Goal: Information Seeking & Learning: Check status

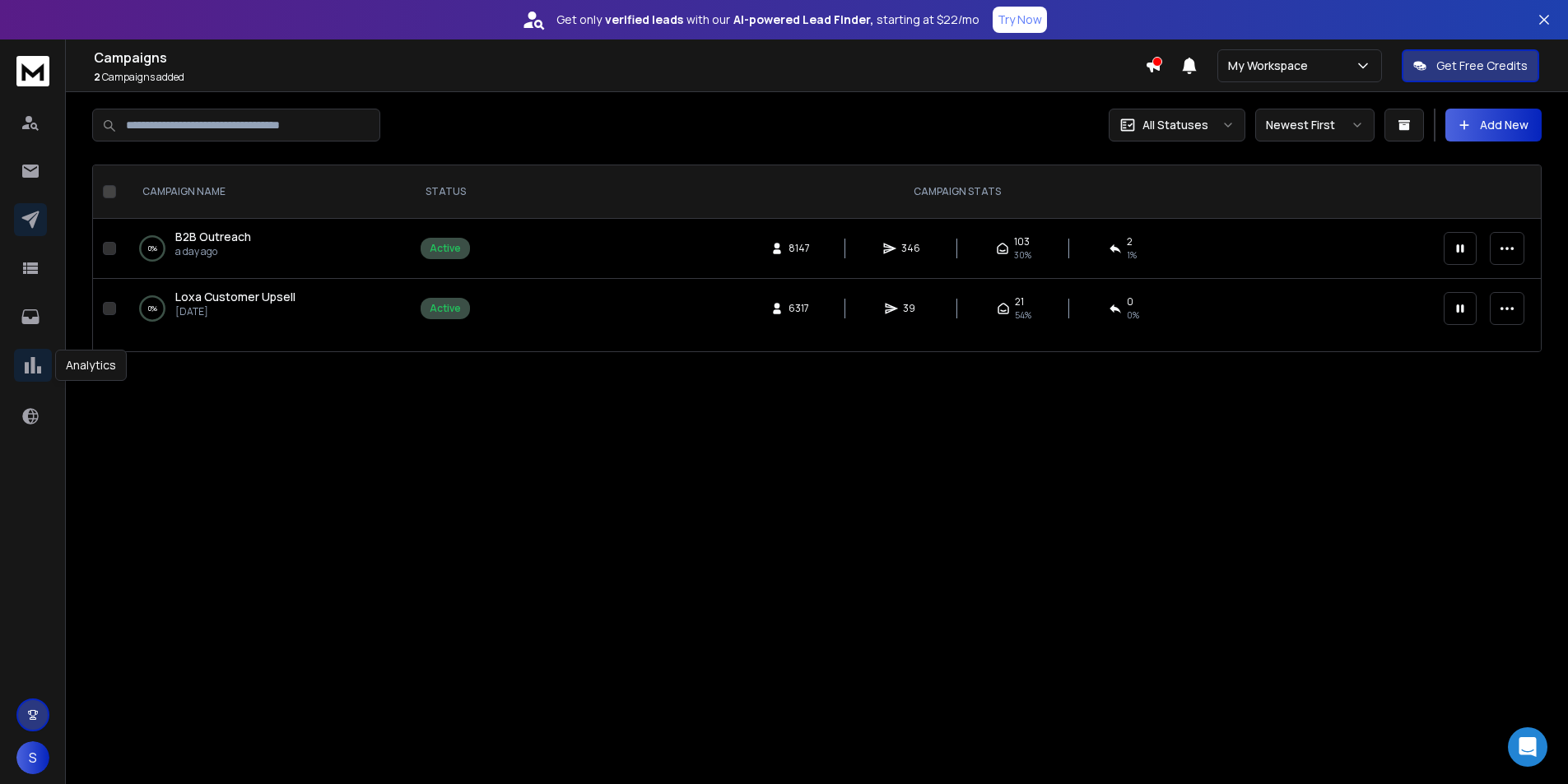
click at [35, 371] on icon at bounding box center [33, 365] width 25 height 25
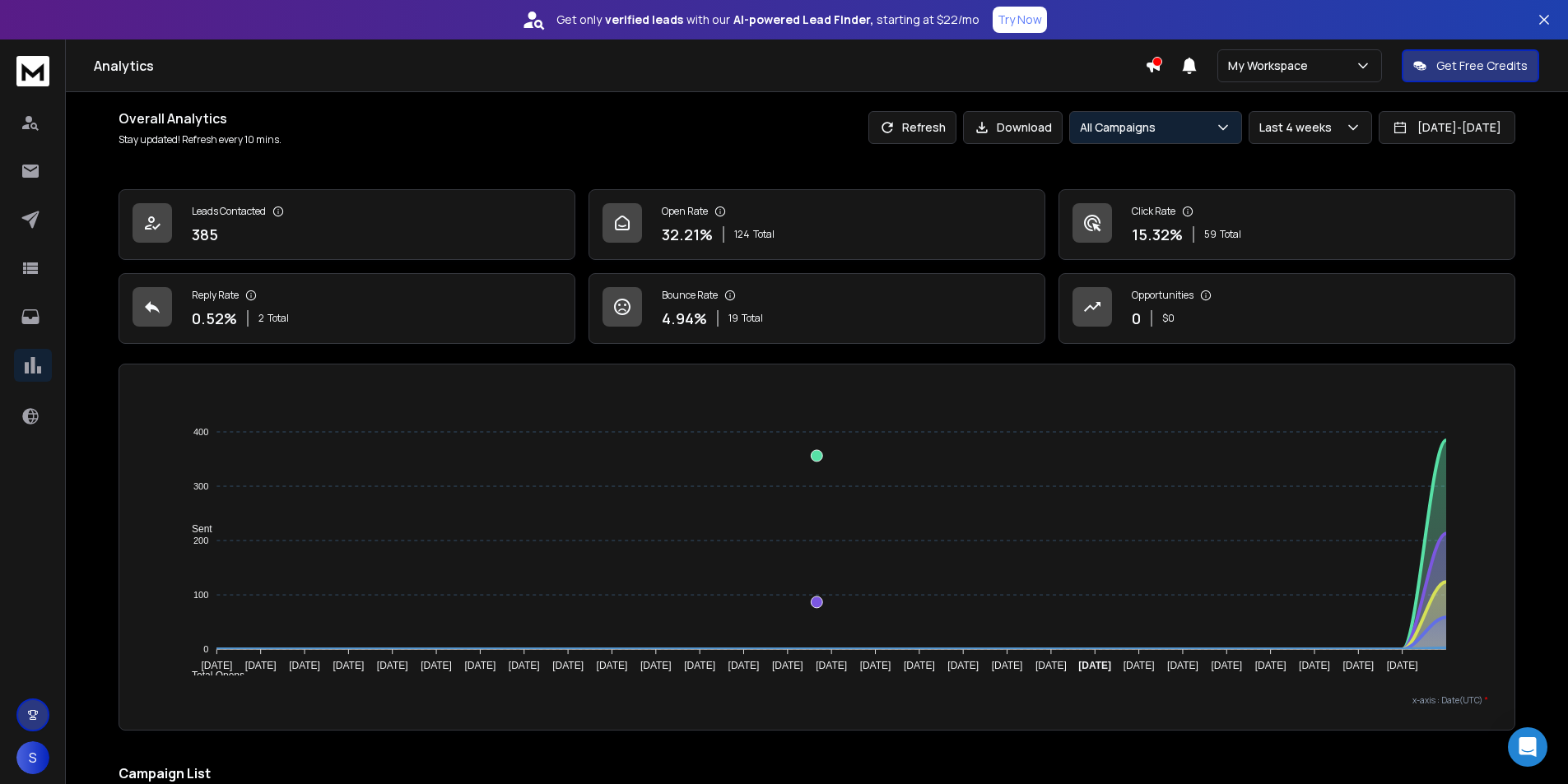
click at [1119, 140] on button "All Campaigns" at bounding box center [1156, 127] width 173 height 33
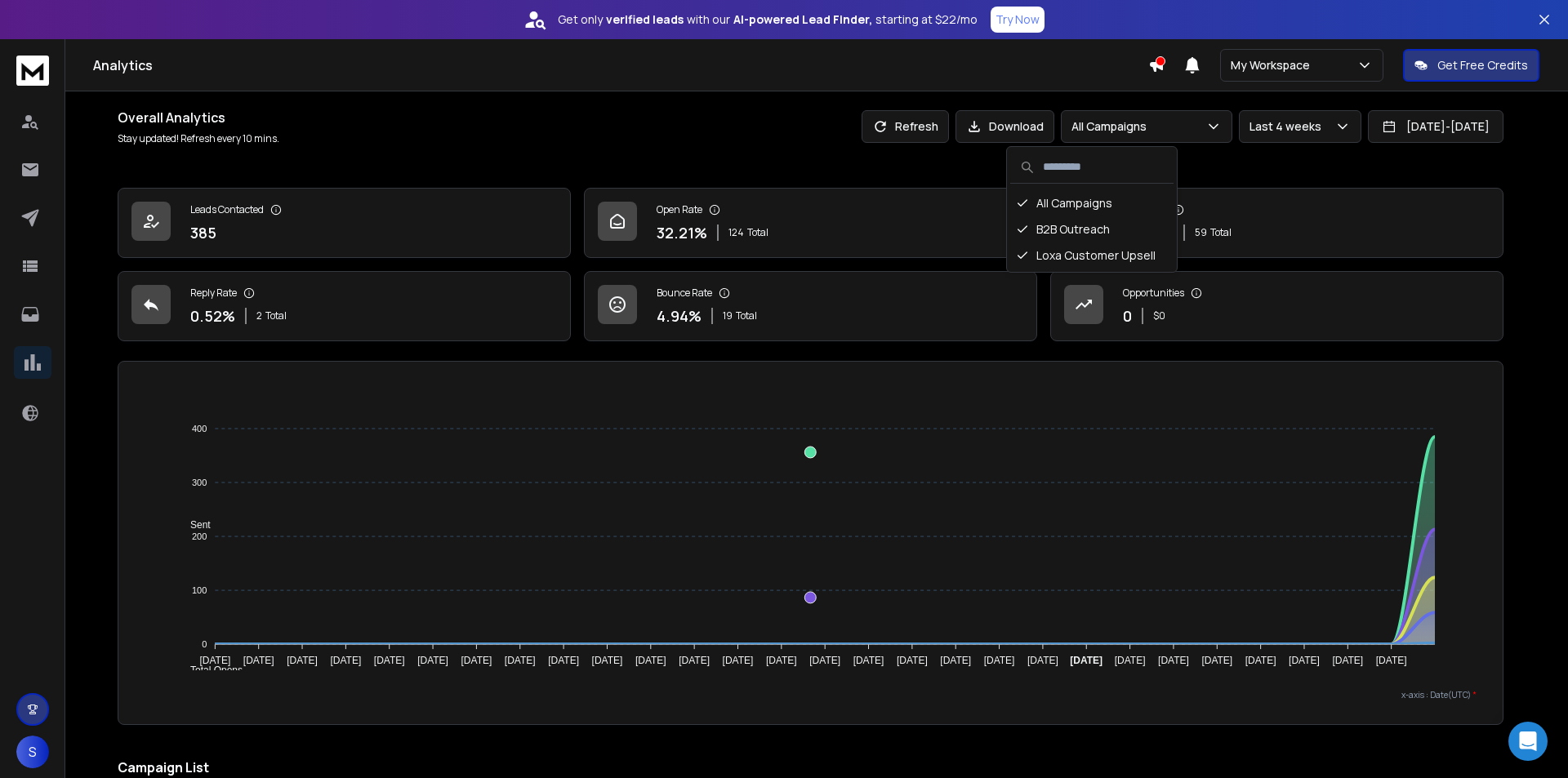
click at [1265, 178] on div "Overall Analytics Stay updated! Refresh every 10 mins. Refresh Download All Cam…" at bounding box center [811, 559] width 1386 height 903
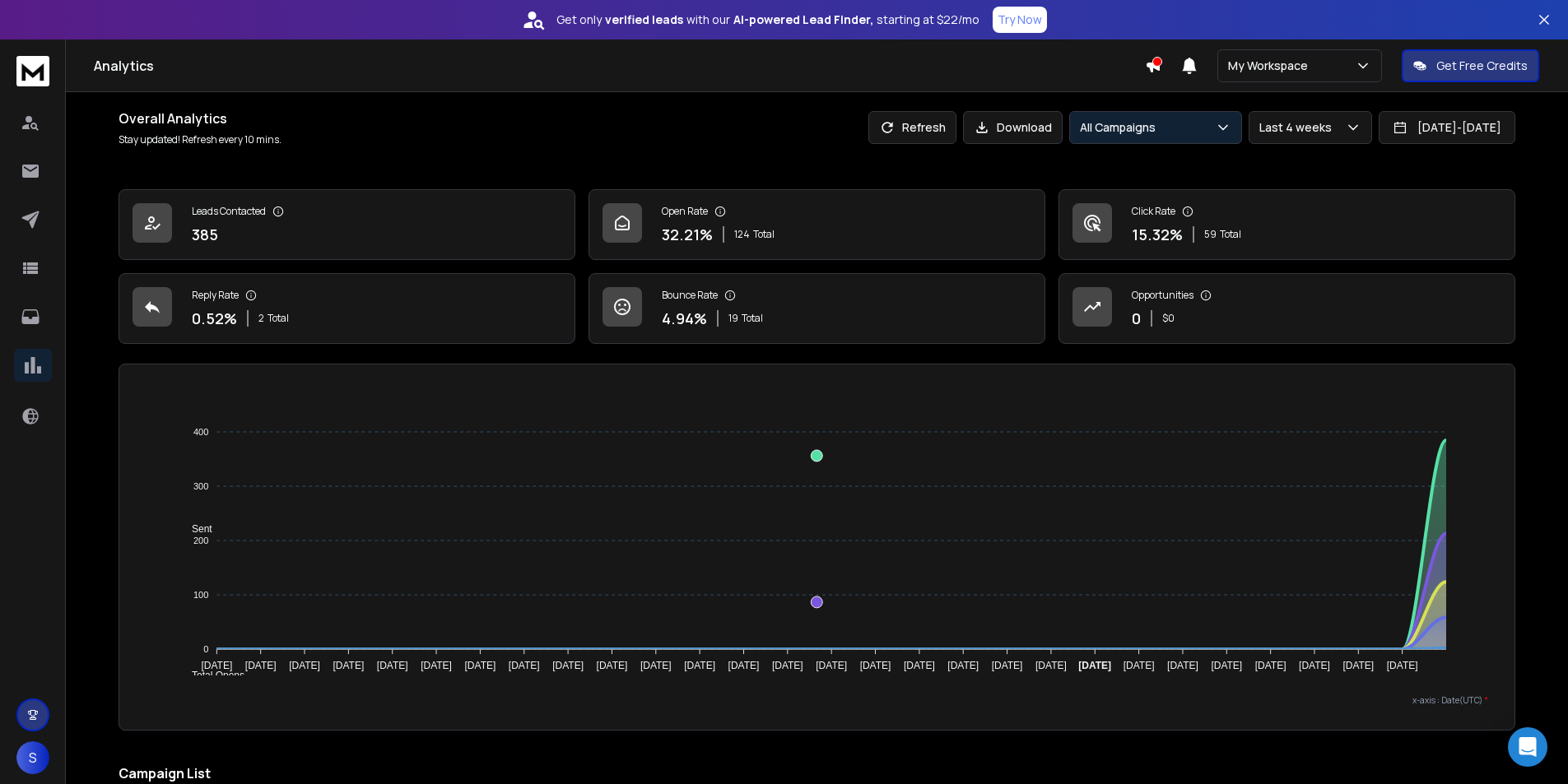
click at [1110, 139] on button "All Campaigns" at bounding box center [1156, 127] width 173 height 33
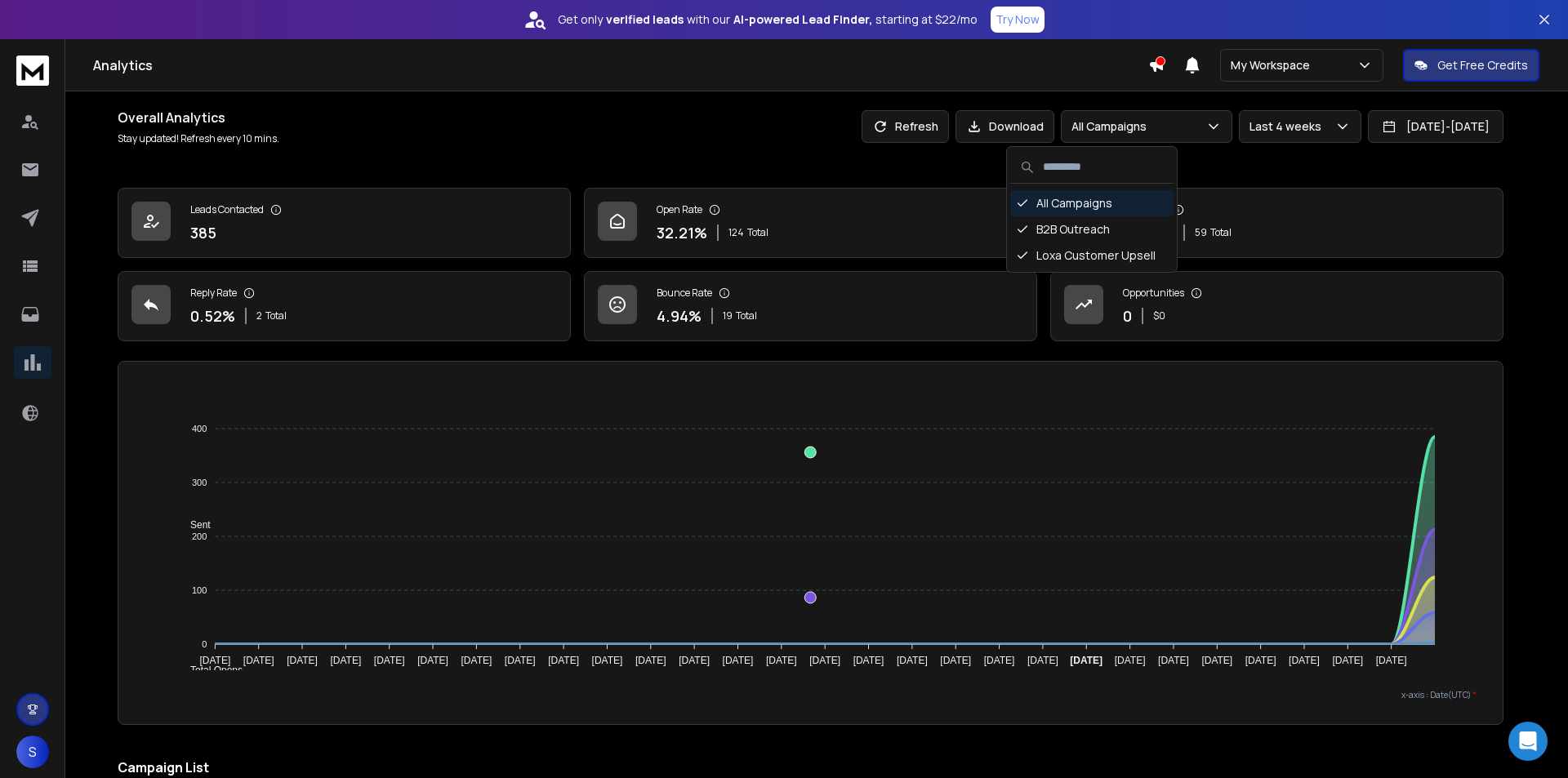
click at [1074, 199] on div "All Campaigns" at bounding box center [1091, 203] width 163 height 26
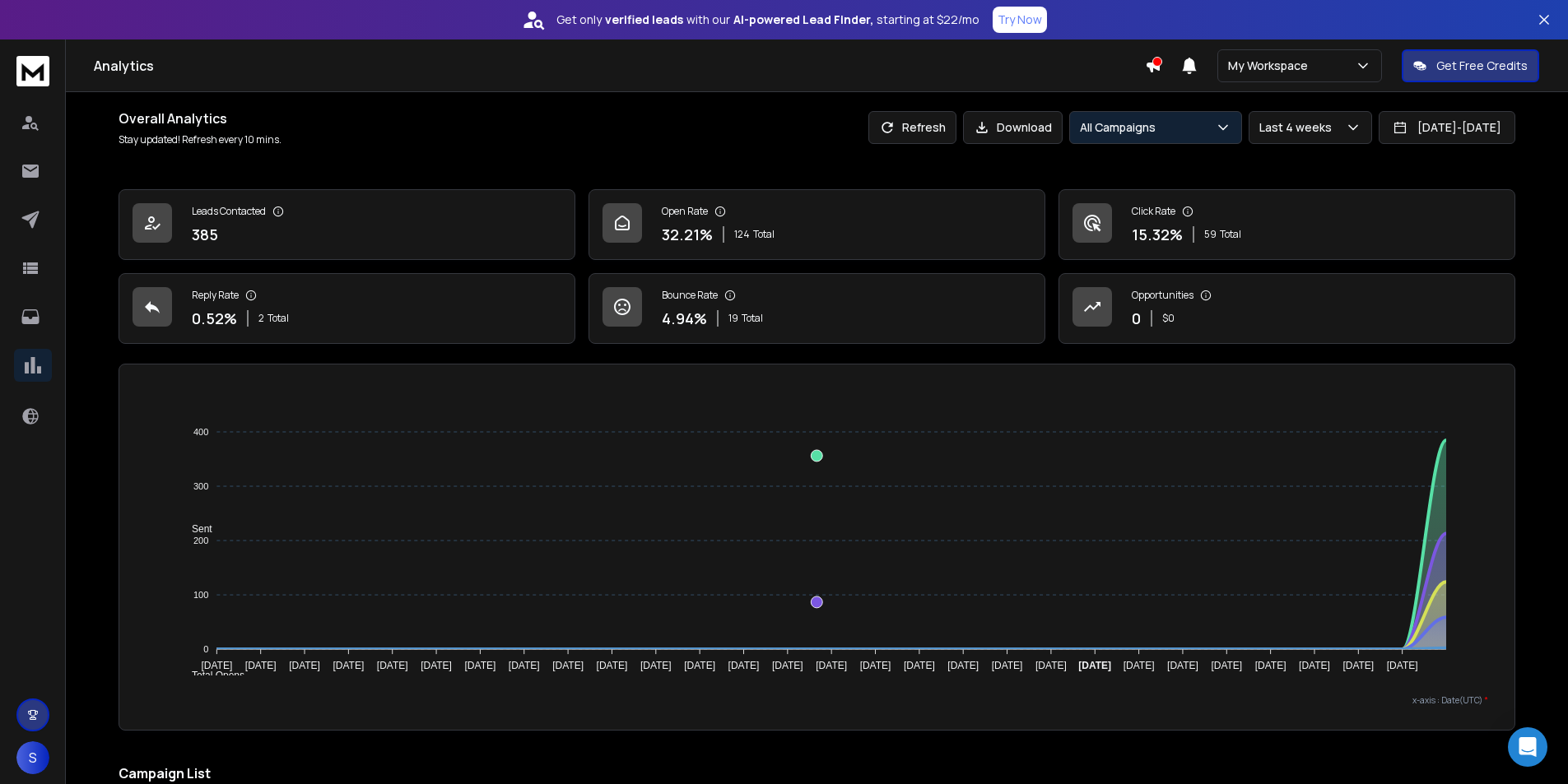
click at [1094, 126] on p "All Campaigns" at bounding box center [1121, 127] width 83 height 16
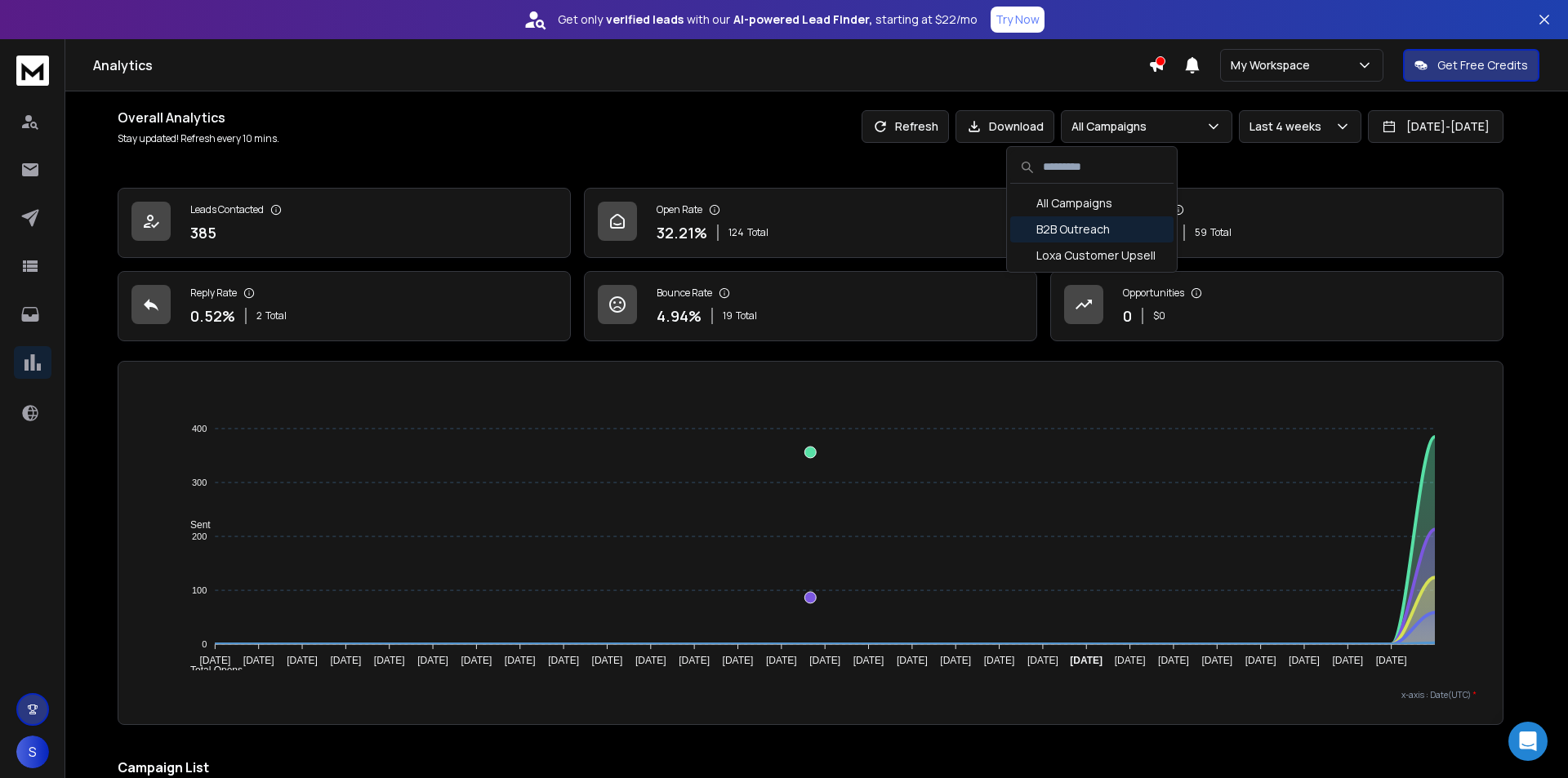
click at [1084, 229] on div "B2B Outreach" at bounding box center [1091, 229] width 163 height 26
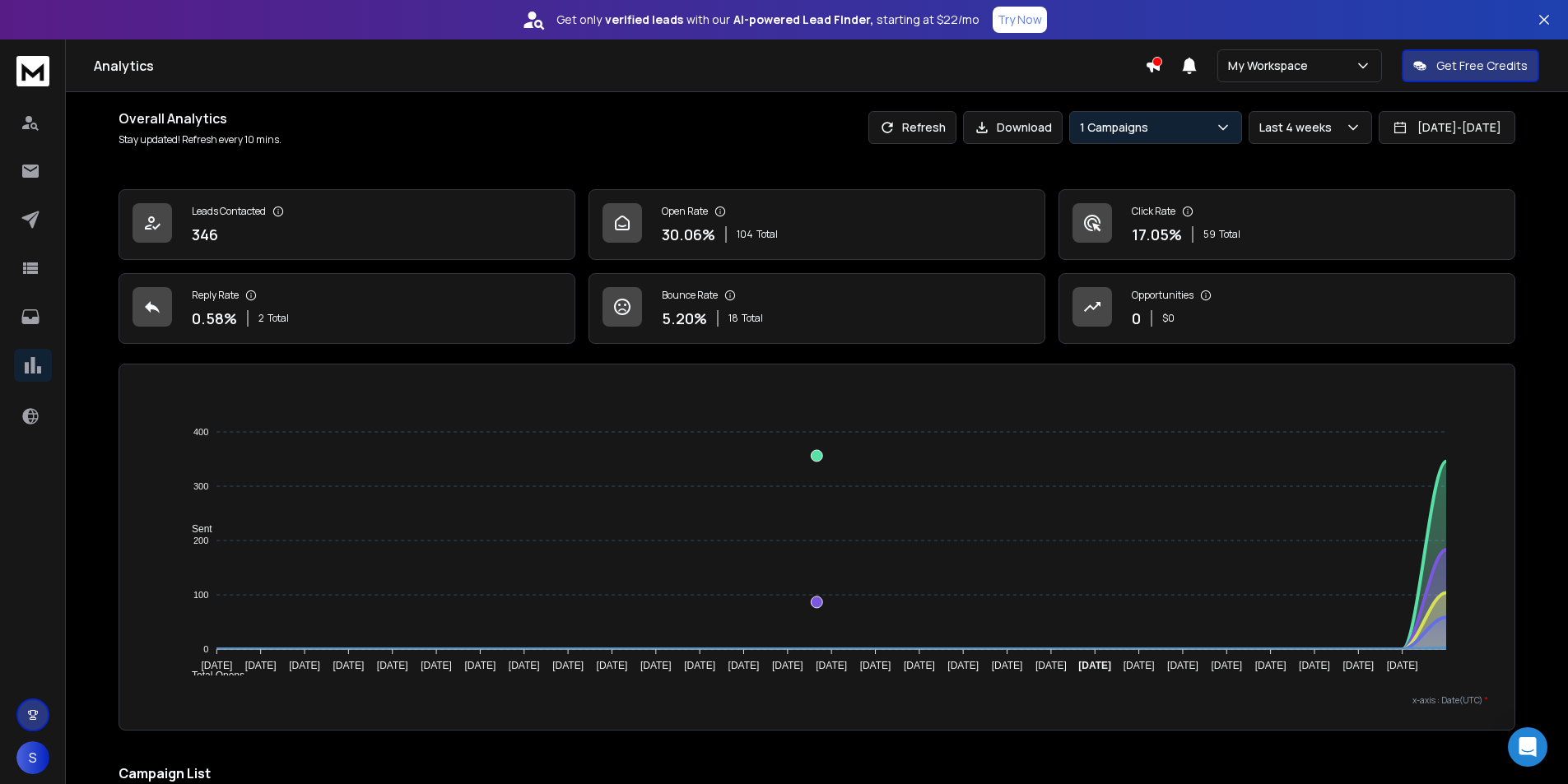
click at [1080, 131] on p "1 Campaigns" at bounding box center [1117, 127] width 75 height 16
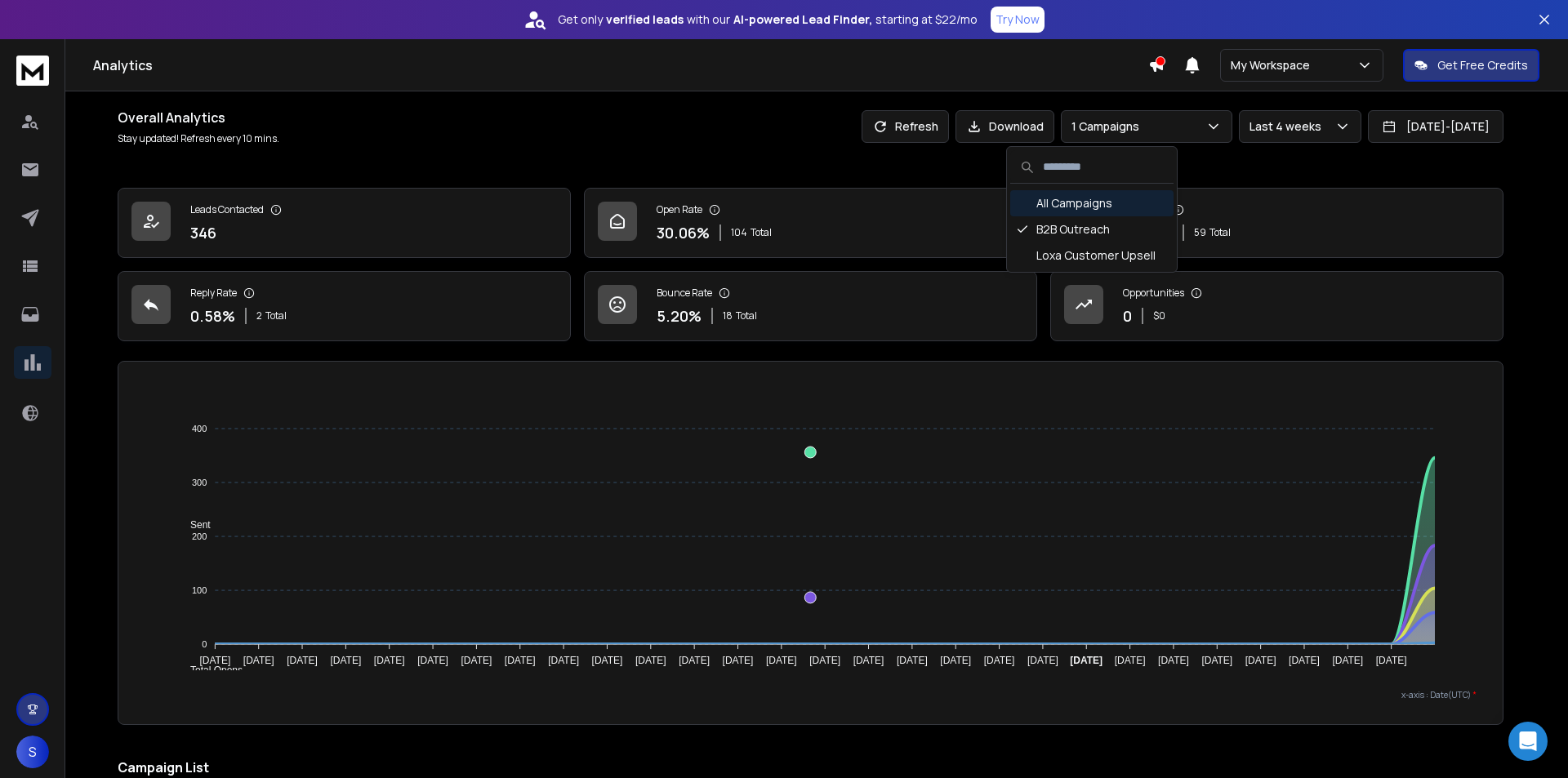
click at [1061, 196] on div "All Campaigns" at bounding box center [1091, 203] width 163 height 26
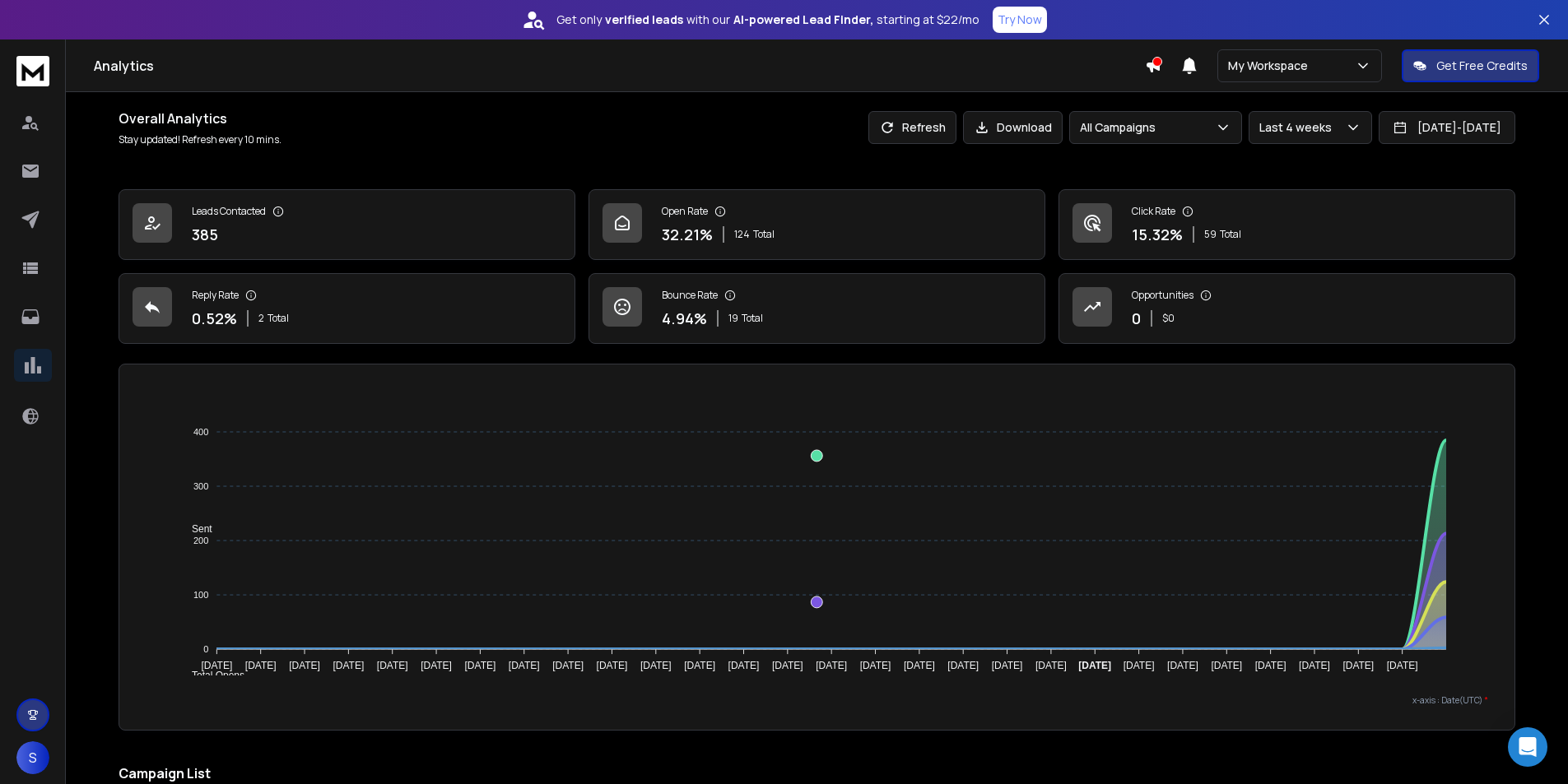
click at [50, 219] on div at bounding box center [33, 222] width 38 height 39
click at [43, 219] on link at bounding box center [30, 219] width 33 height 33
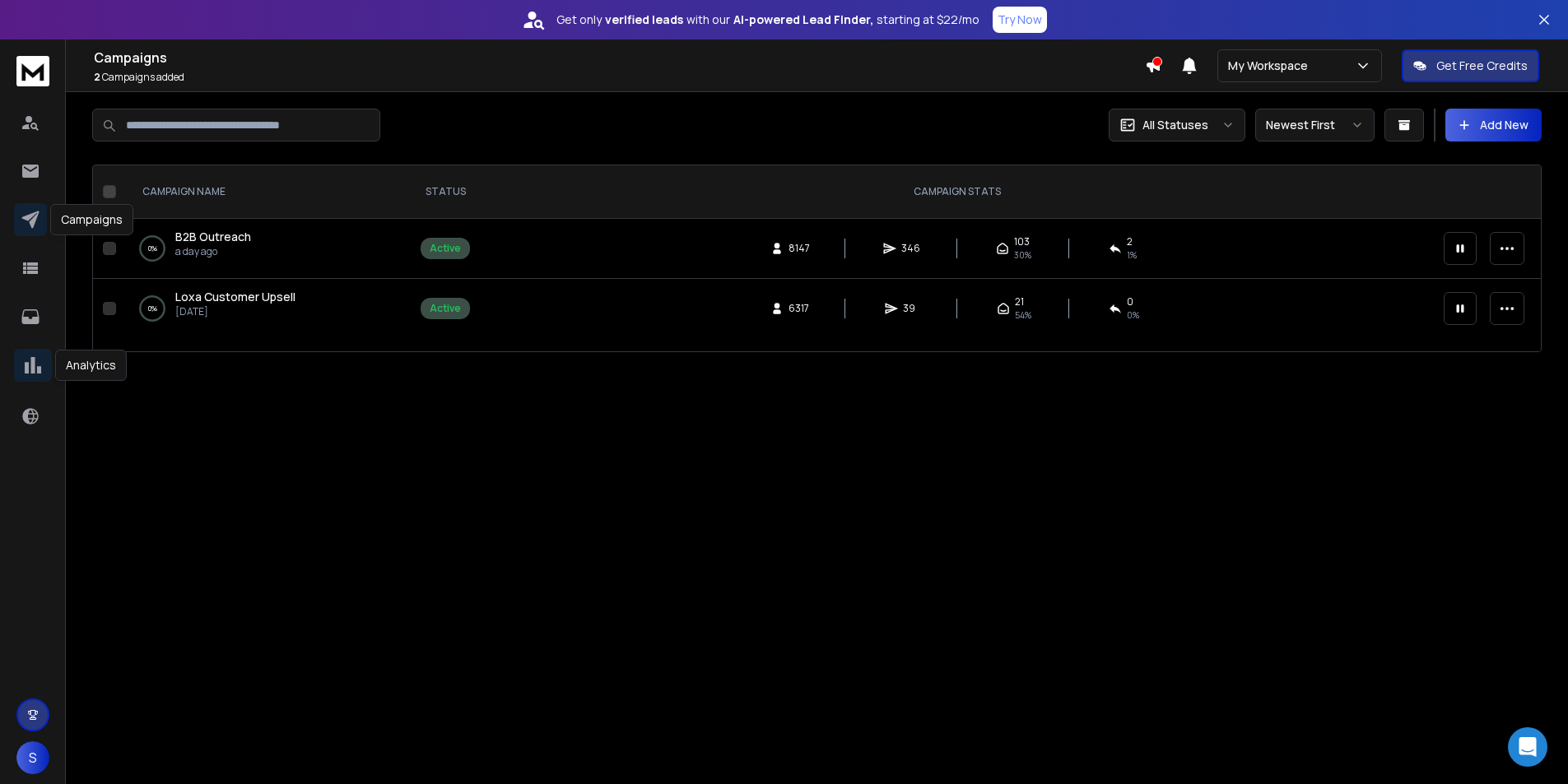
click at [25, 360] on icon at bounding box center [33, 365] width 25 height 25
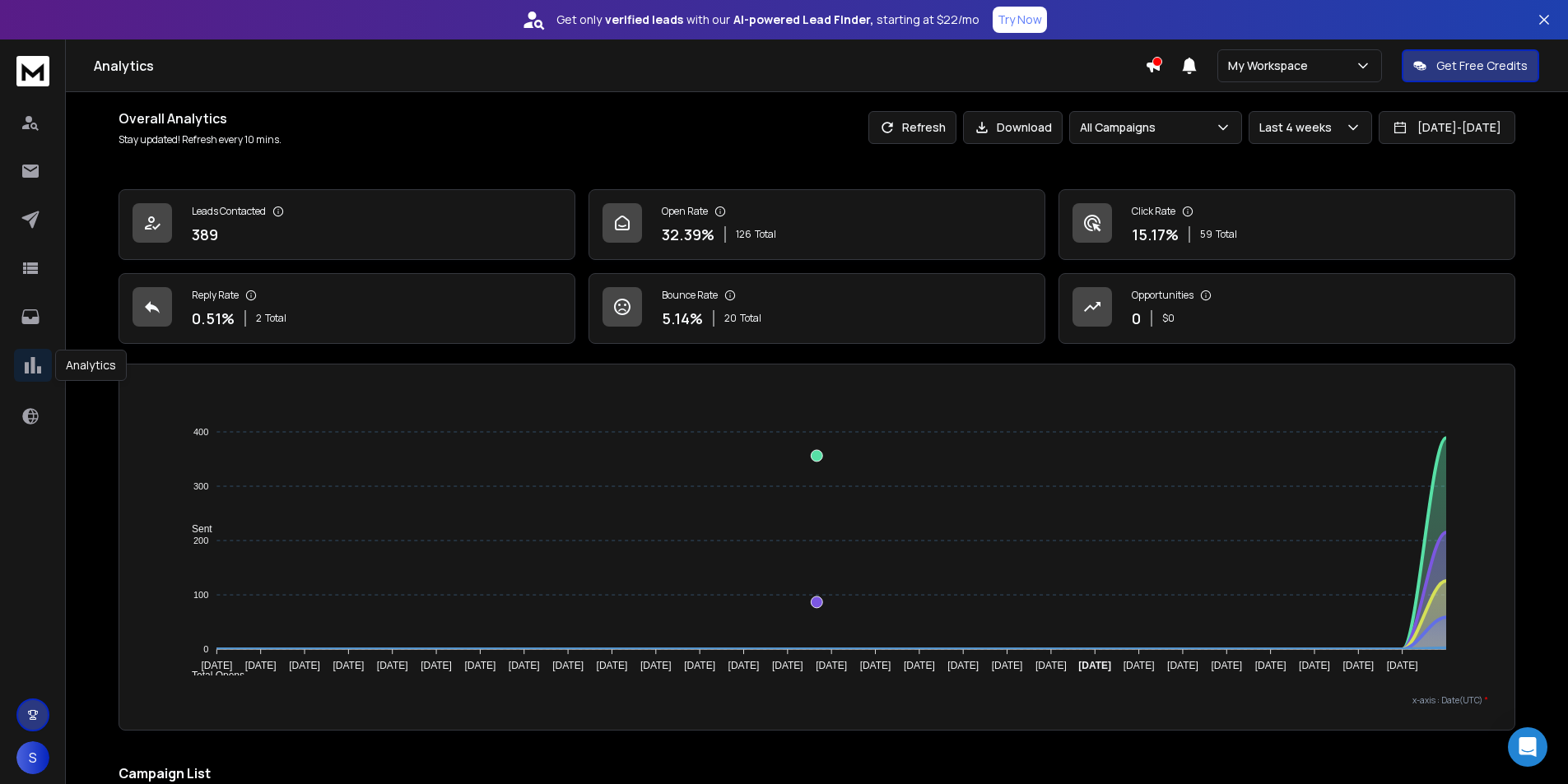
click at [39, 363] on icon at bounding box center [33, 365] width 25 height 25
click at [30, 210] on icon at bounding box center [30, 219] width 20 height 20
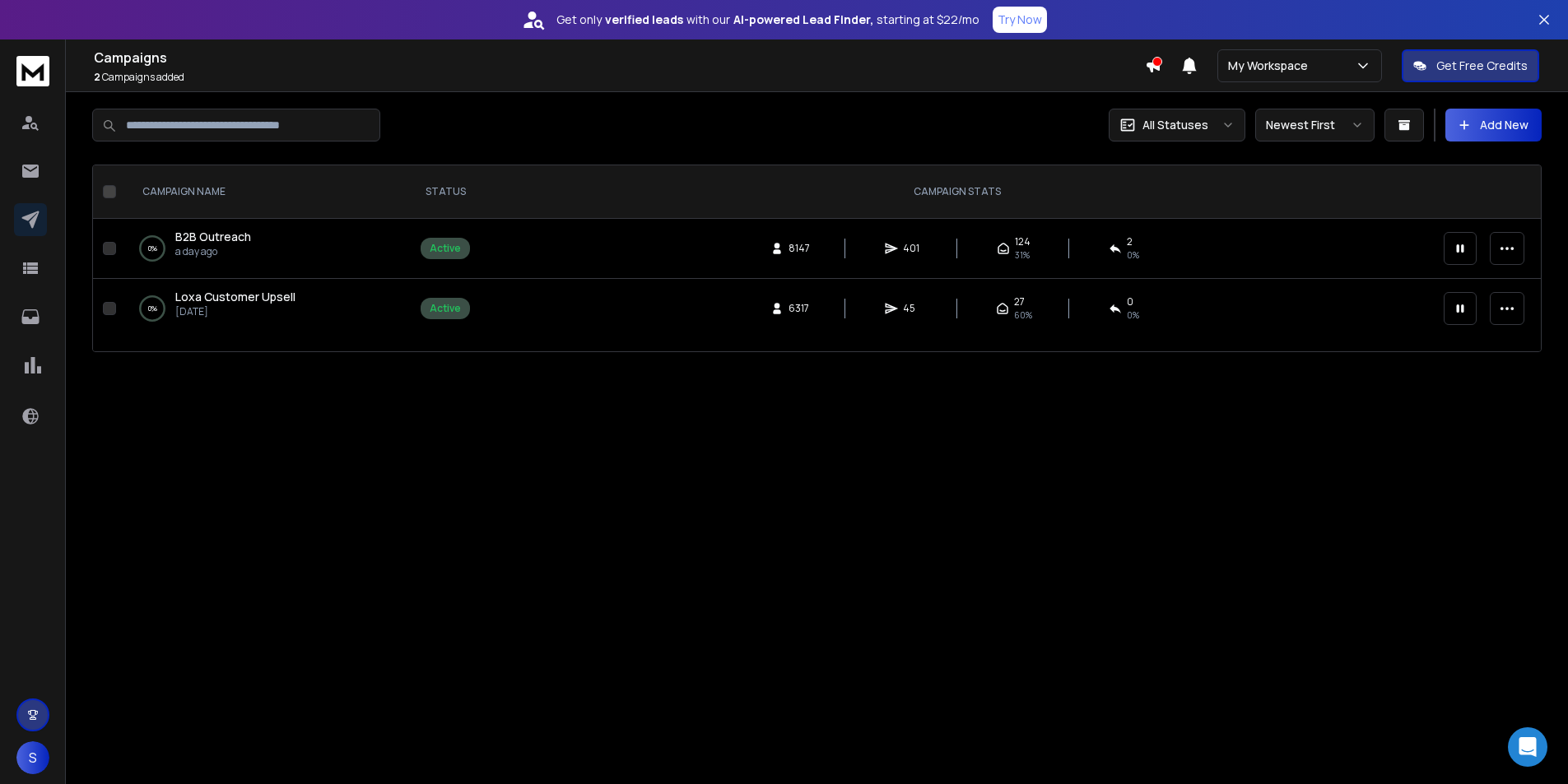
click at [235, 235] on span "B2B Outreach" at bounding box center [214, 237] width 76 height 15
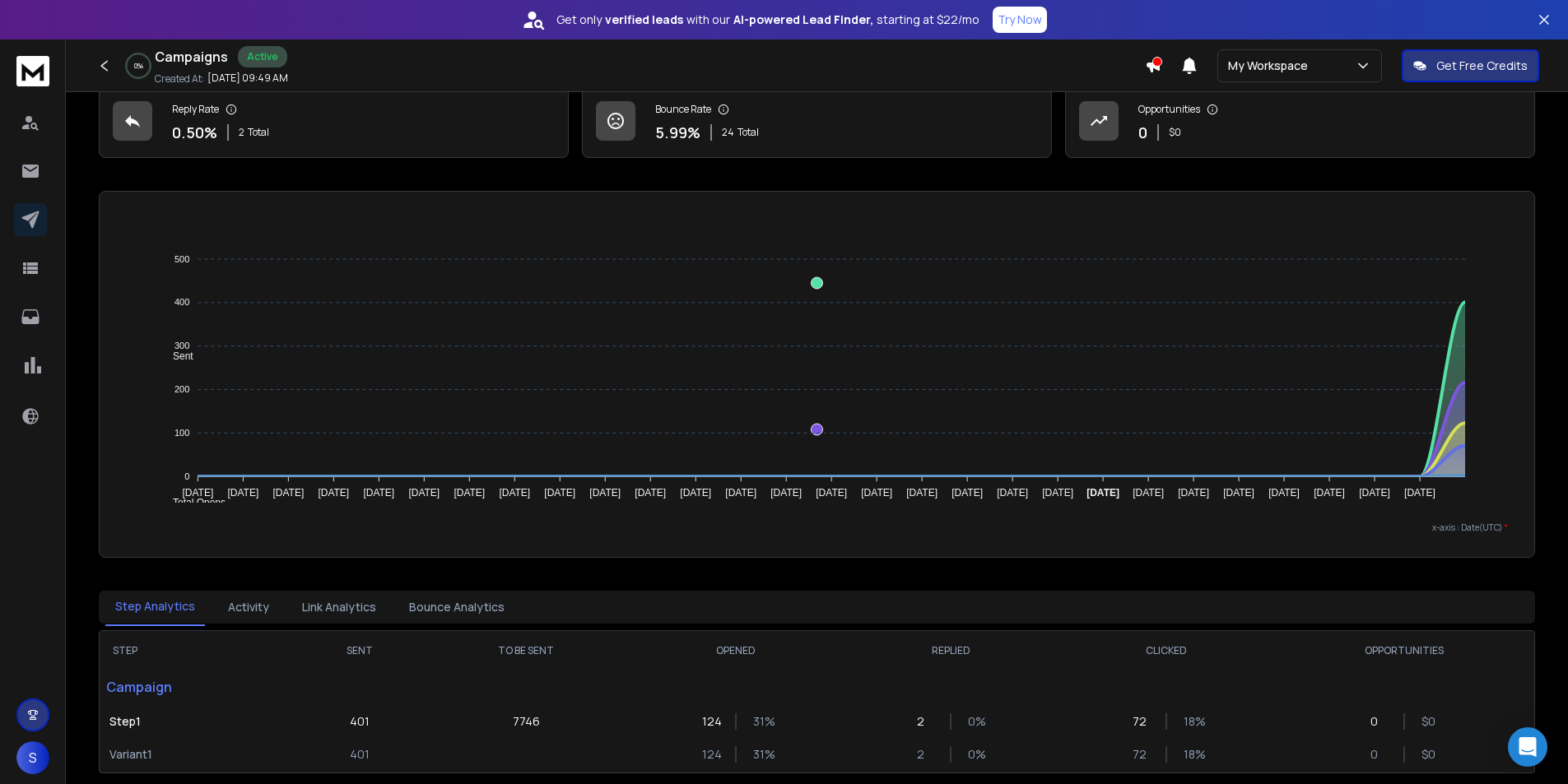
scroll to position [283, 0]
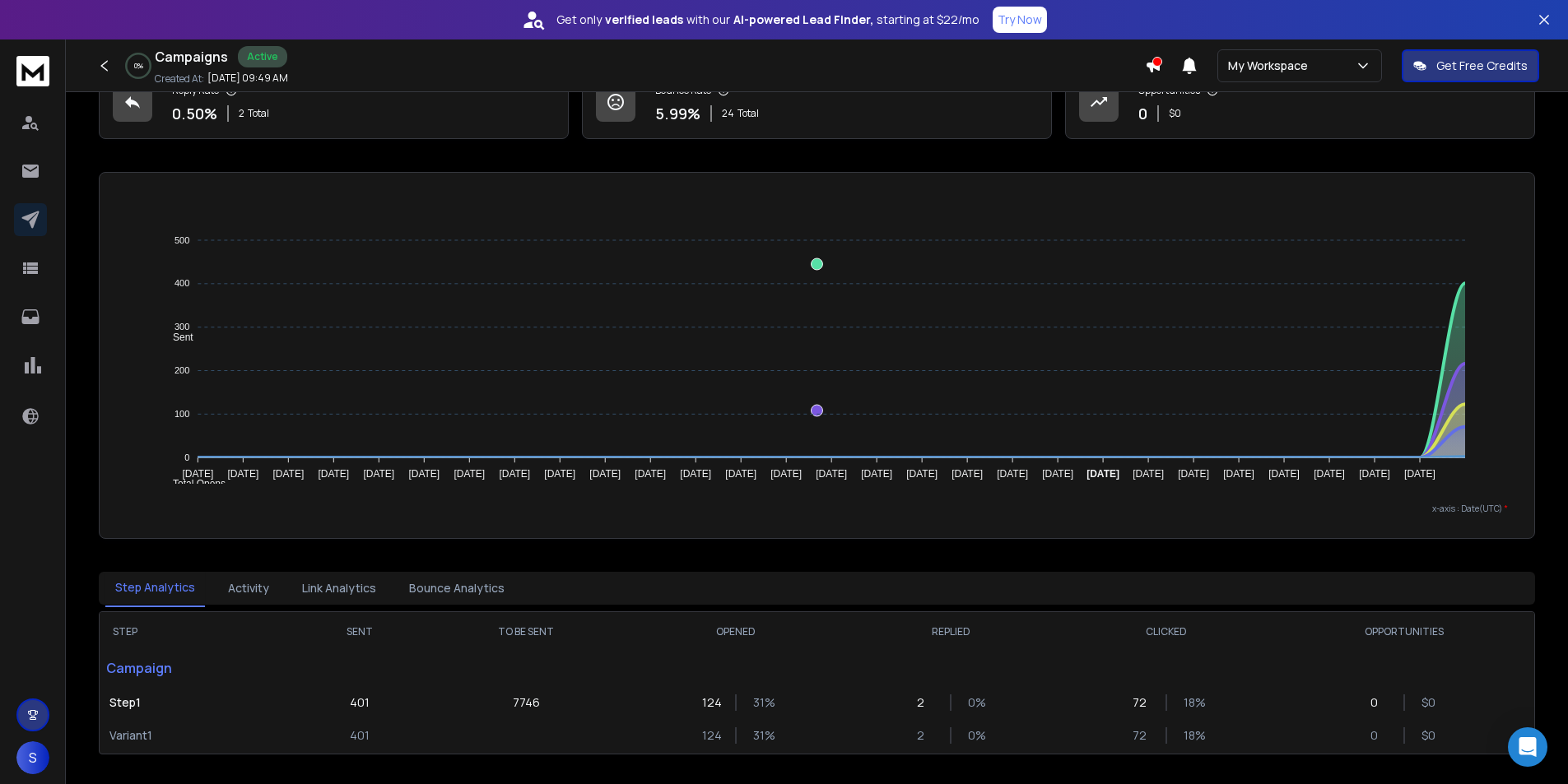
click at [352, 589] on button "Link Analytics" at bounding box center [338, 588] width 94 height 36
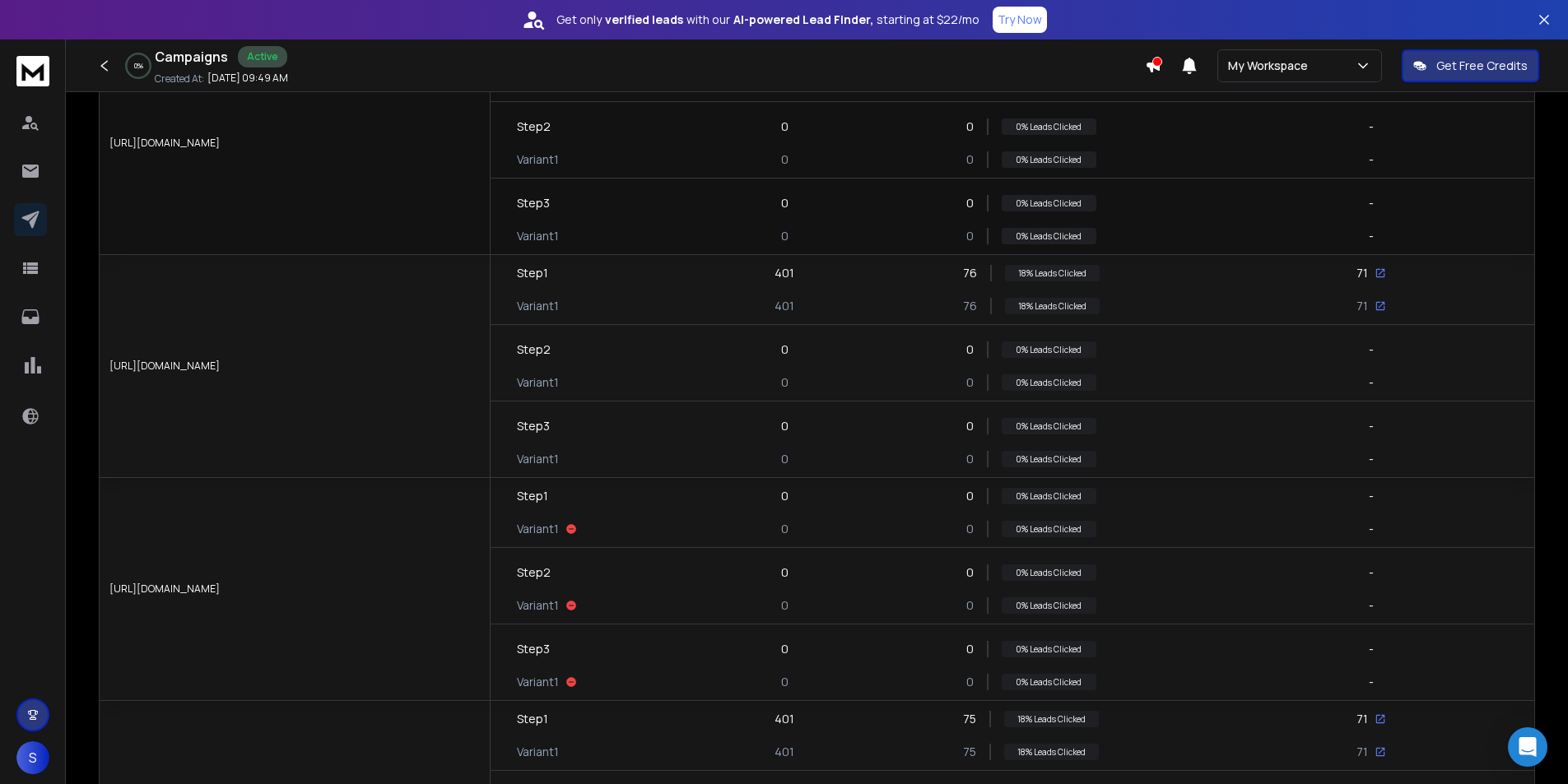
scroll to position [732, 0]
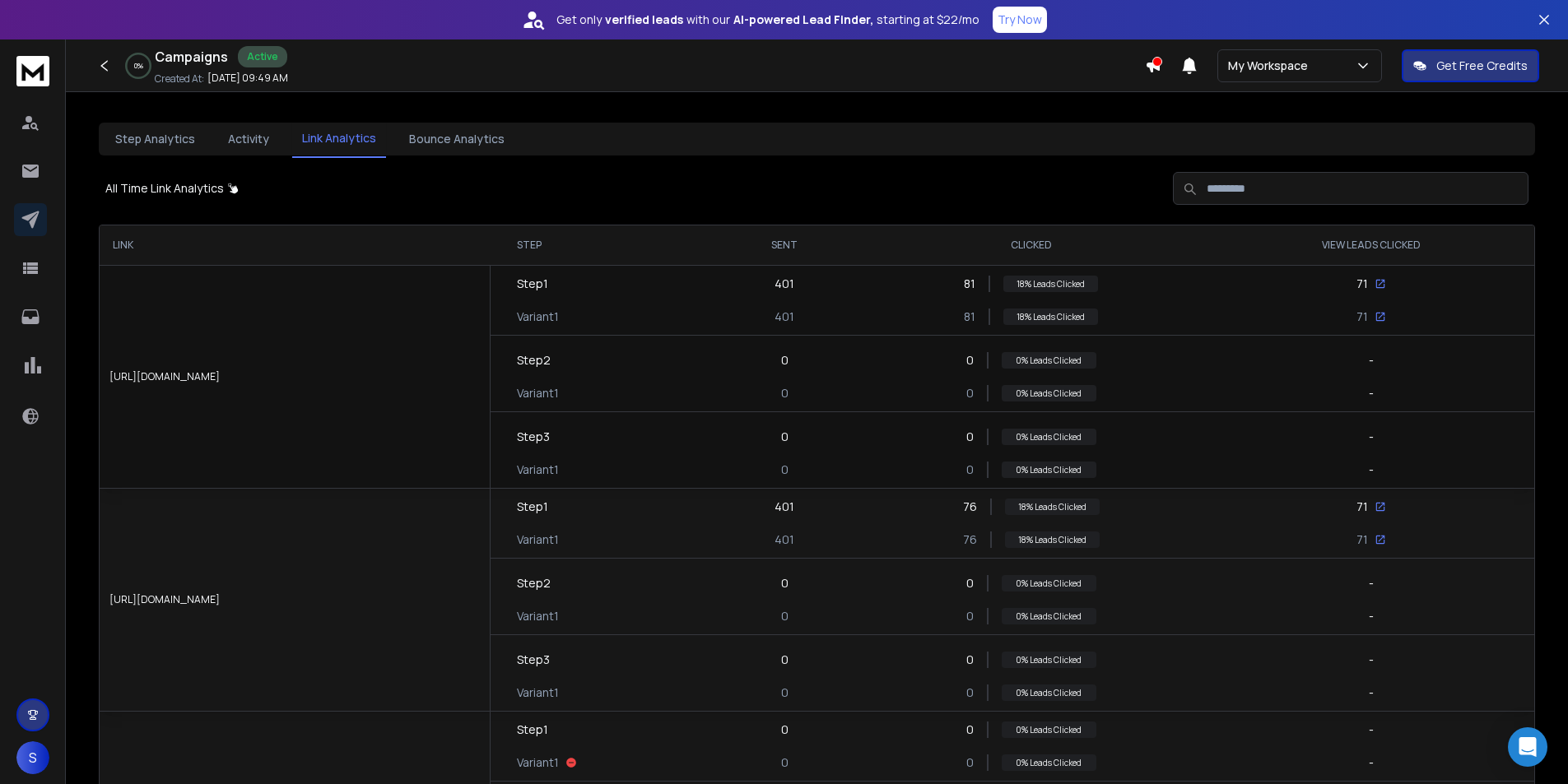
click at [1378, 282] on icon at bounding box center [1379, 283] width 11 height 11
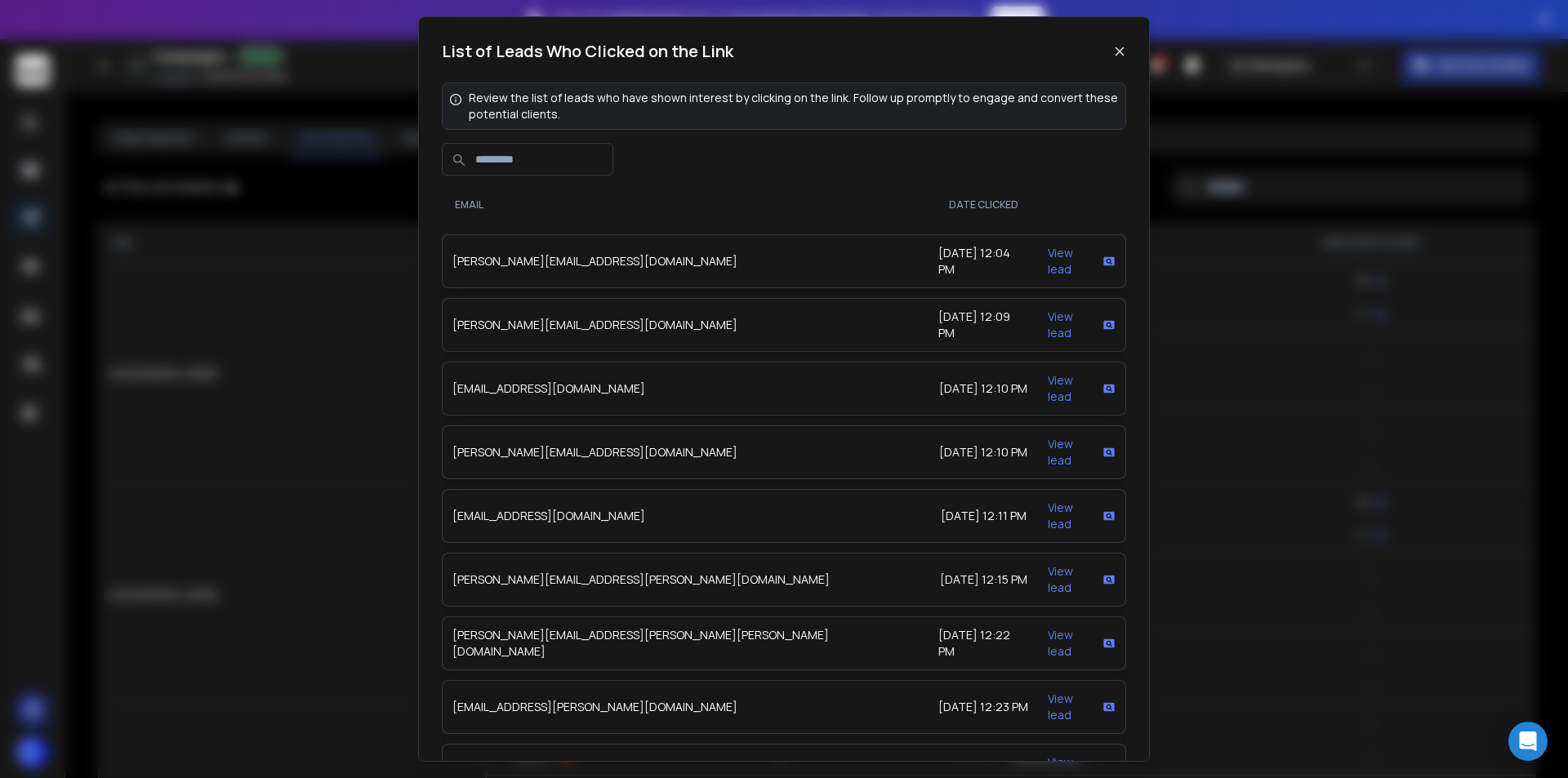
click at [1120, 39] on div "List of Leads Who Clicked on the Link Review the list of leads who have shown i…" at bounding box center [784, 389] width 731 height 746
click at [1124, 56] on icon at bounding box center [1119, 51] width 13 height 13
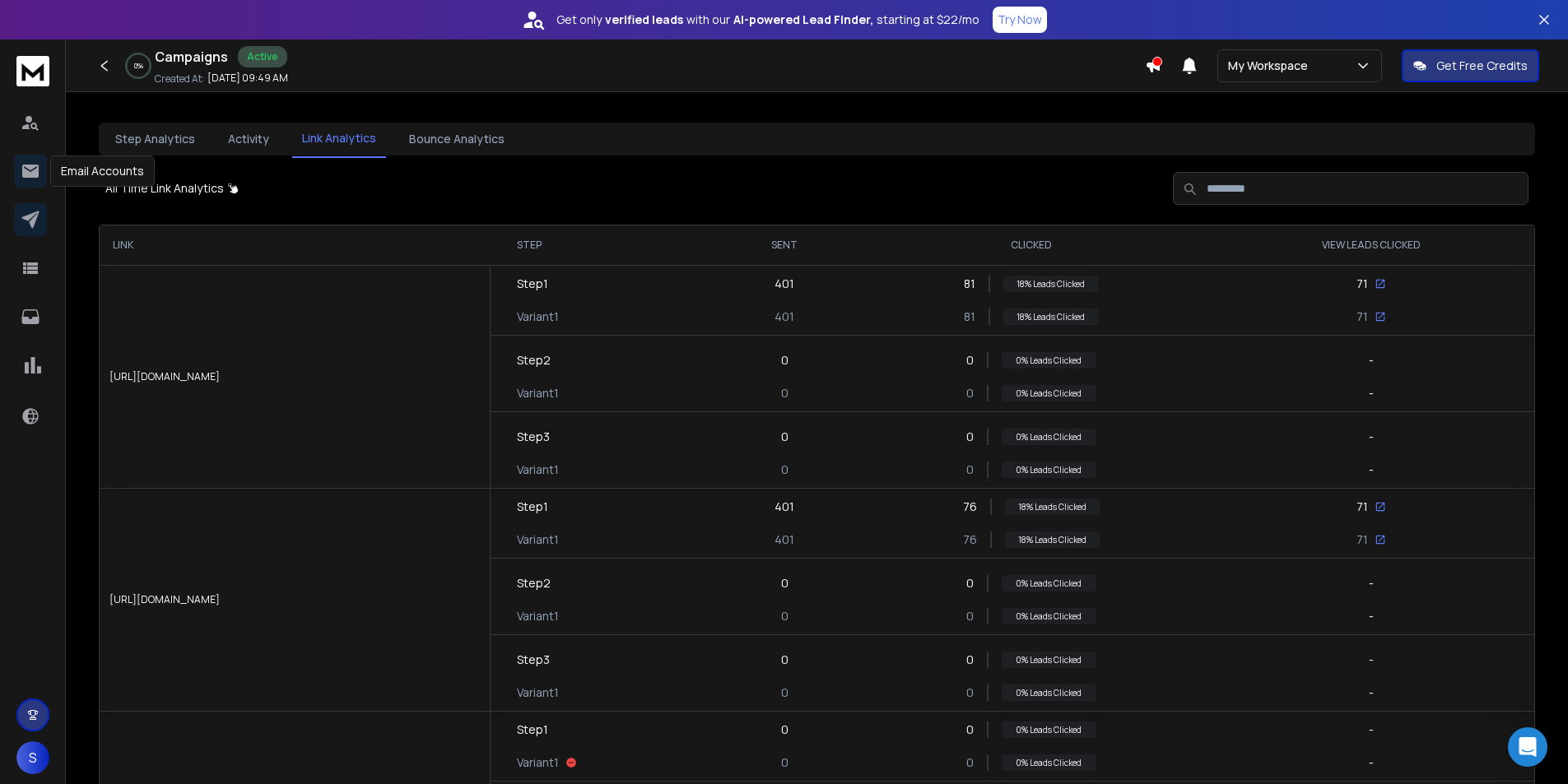
click at [42, 157] on link at bounding box center [30, 171] width 33 height 33
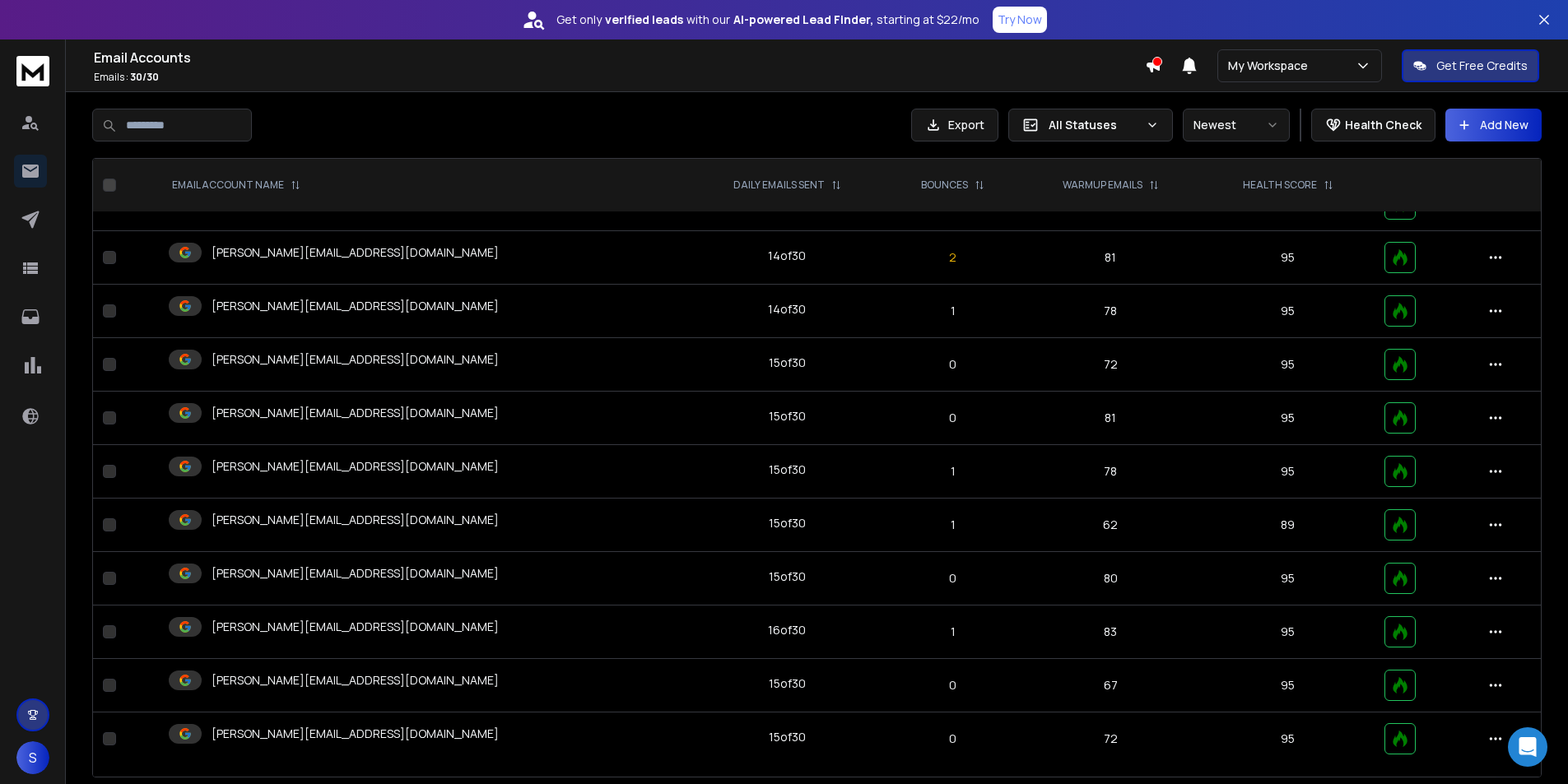
scroll to position [1053, 0]
click at [33, 216] on icon at bounding box center [30, 219] width 20 height 20
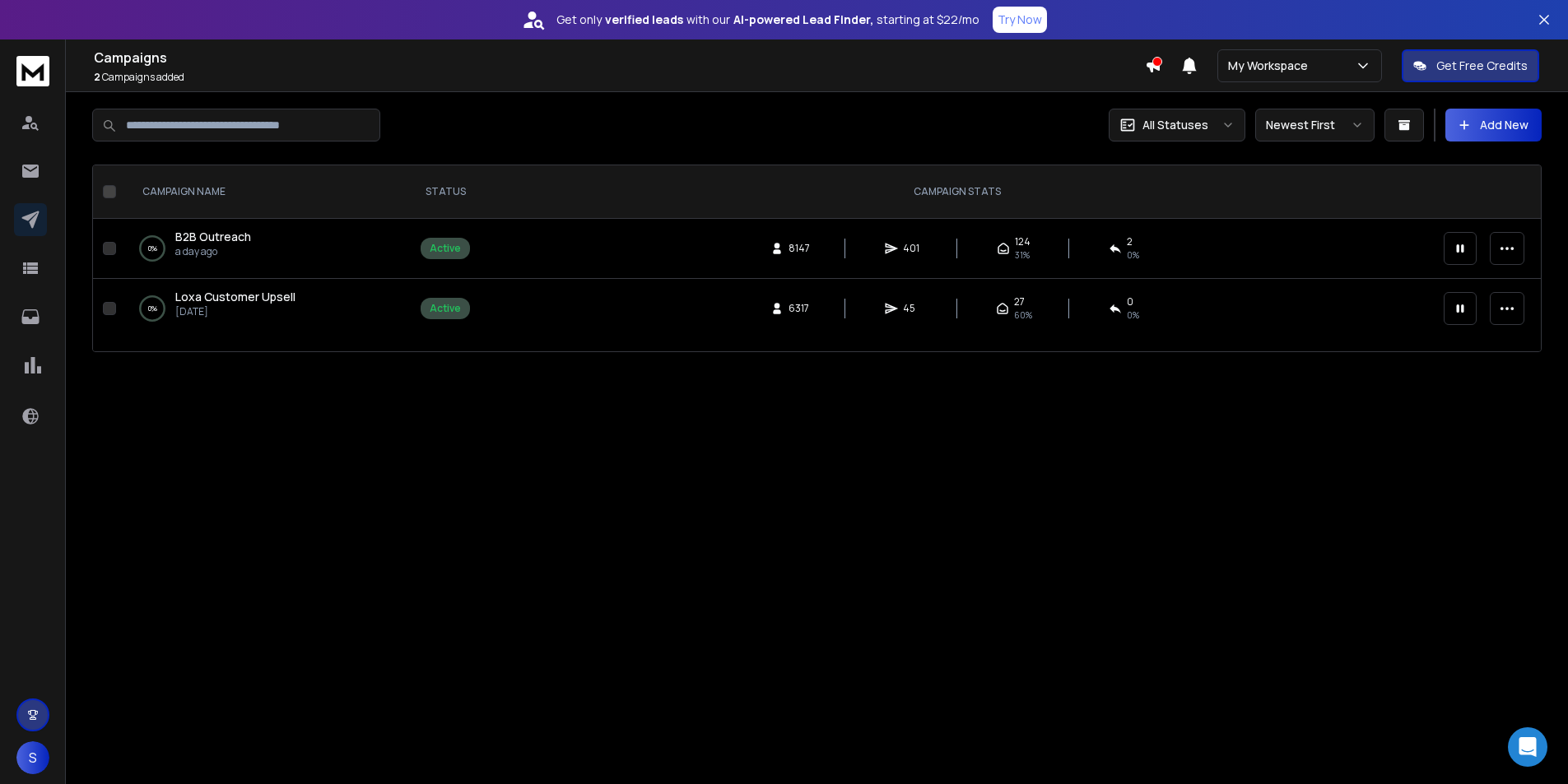
click at [600, 312] on div "6317 45 27 60 % 0 0 %" at bounding box center [957, 308] width 934 height 27
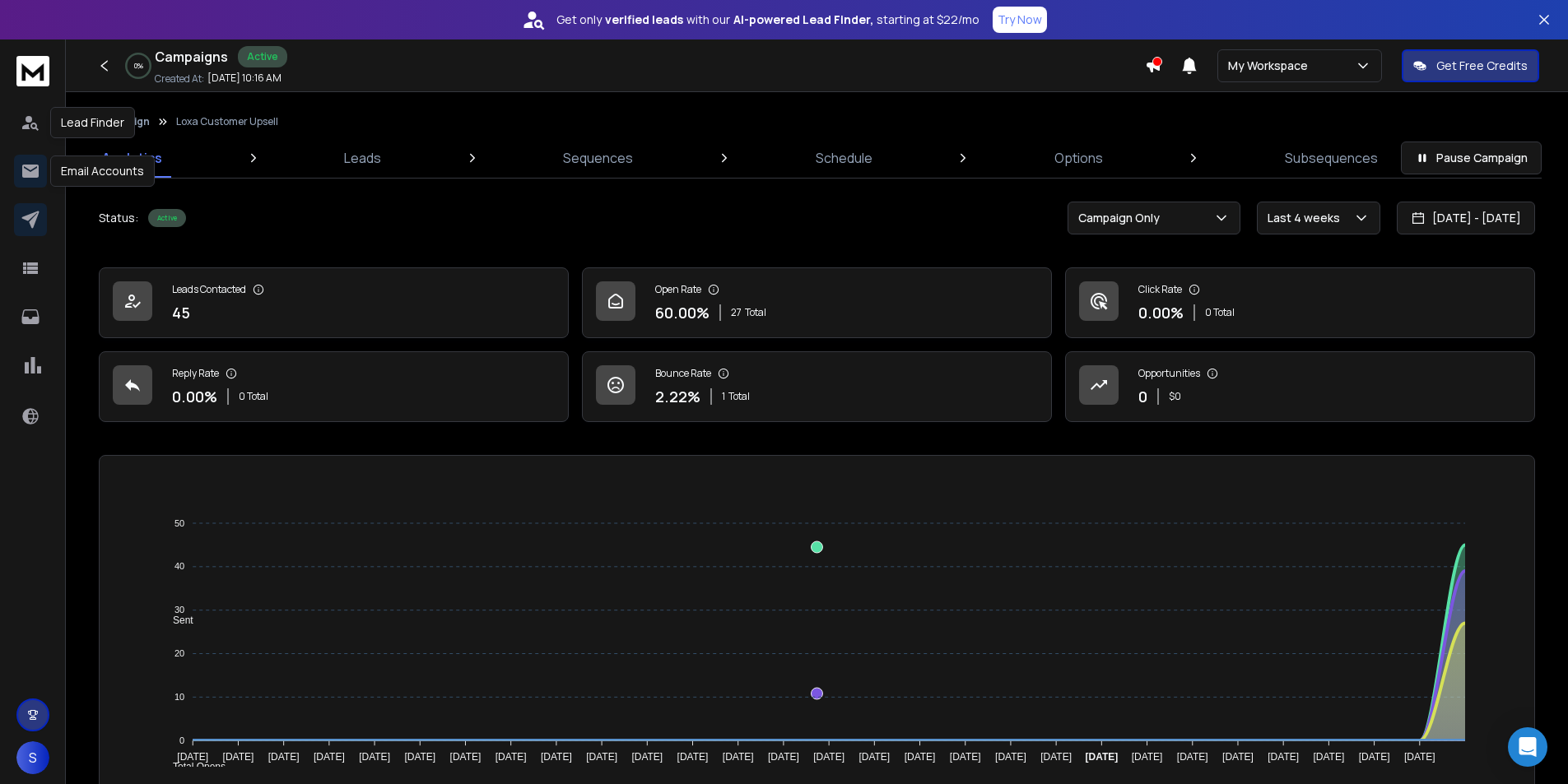
click at [37, 170] on icon at bounding box center [30, 170] width 16 height 13
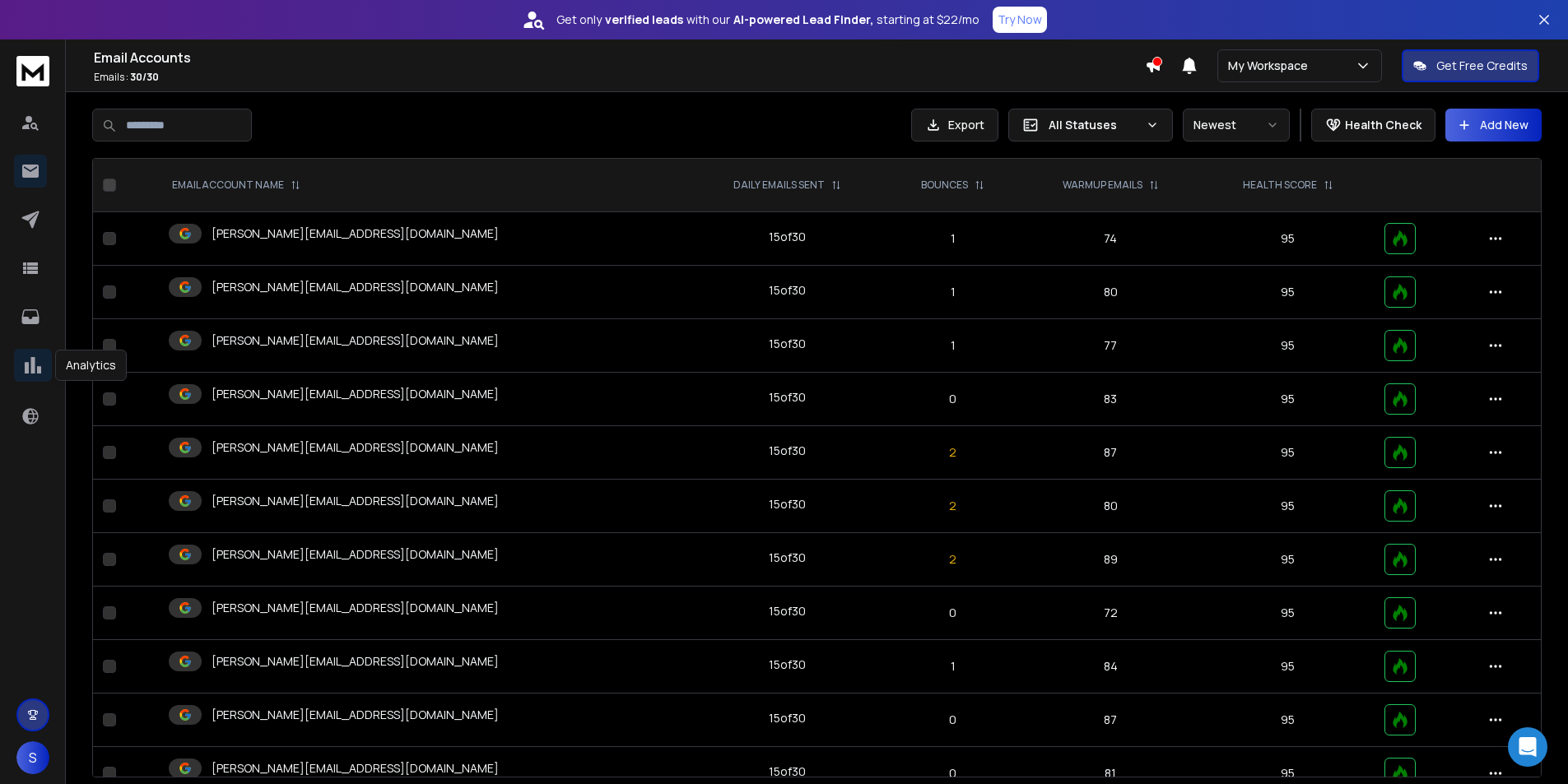
click at [28, 361] on icon at bounding box center [33, 365] width 25 height 25
